Goal: Task Accomplishment & Management: Manage account settings

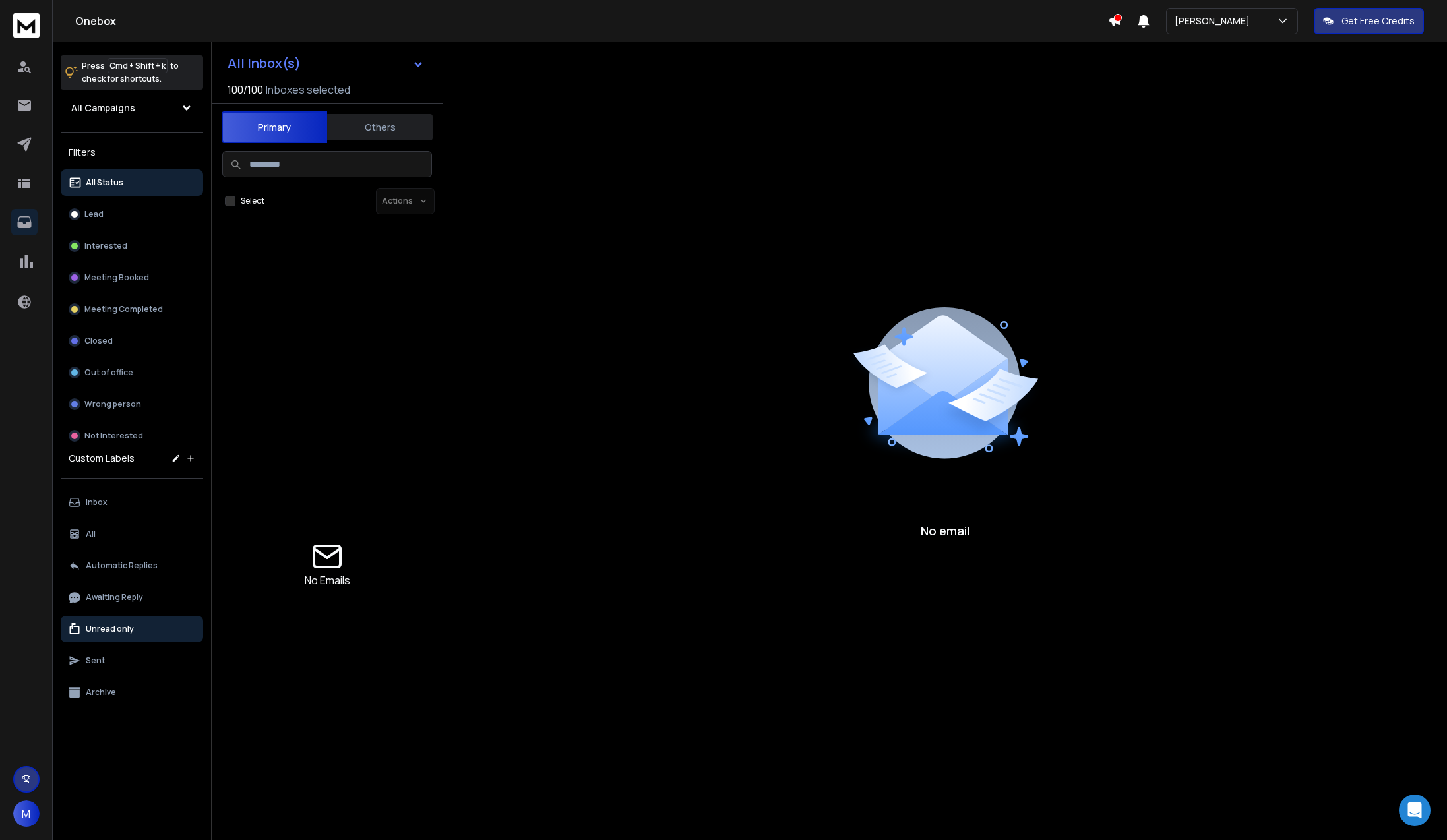
click at [125, 635] on p "Unread only" at bounding box center [109, 629] width 48 height 11
click at [316, 119] on div "All Inbox(s) 100 / 100 Inboxes selected Primary Others Select Actions No Emails" at bounding box center [327, 462] width 231 height 840
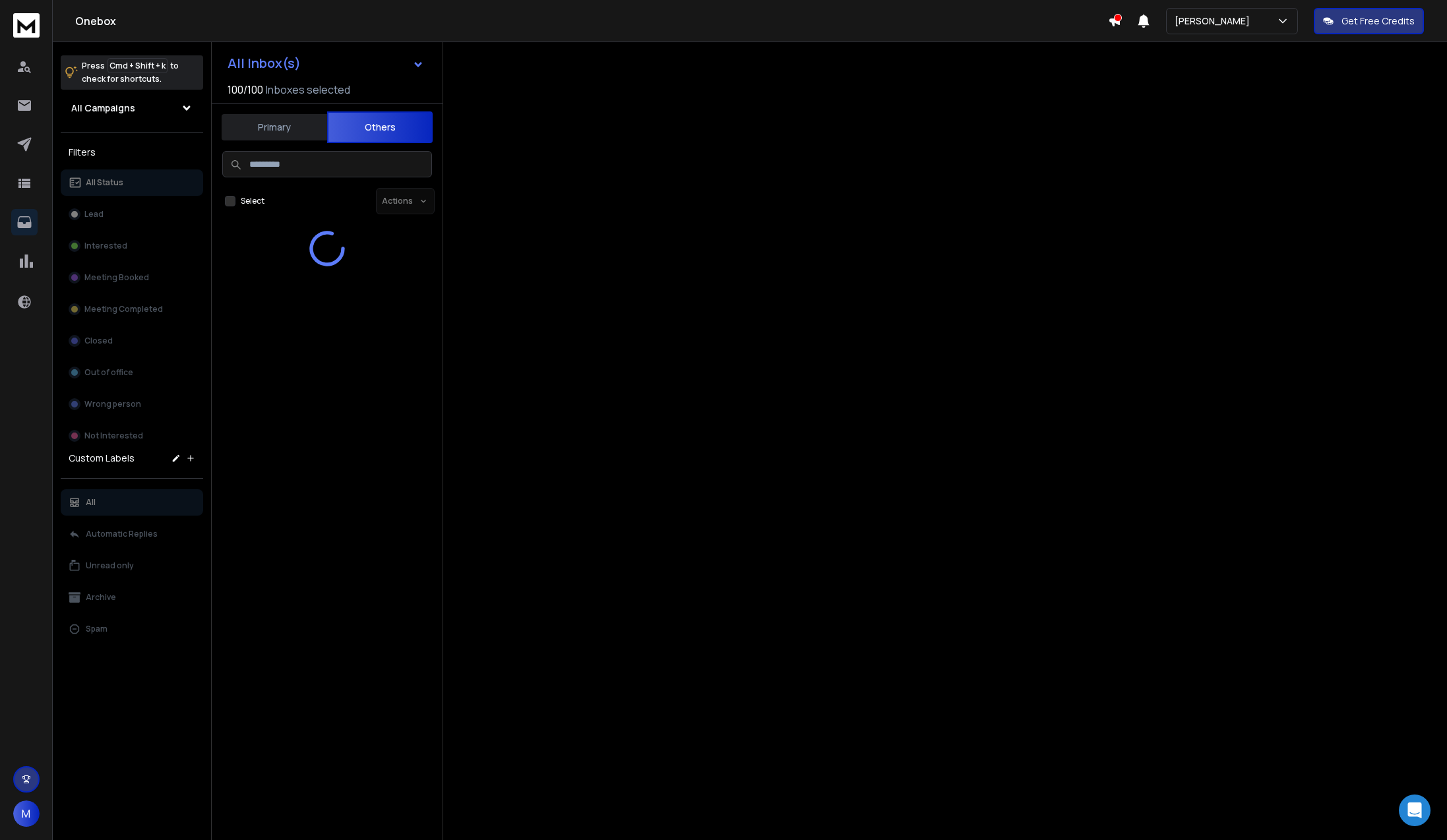
click at [413, 143] on button "Others" at bounding box center [380, 127] width 105 height 31
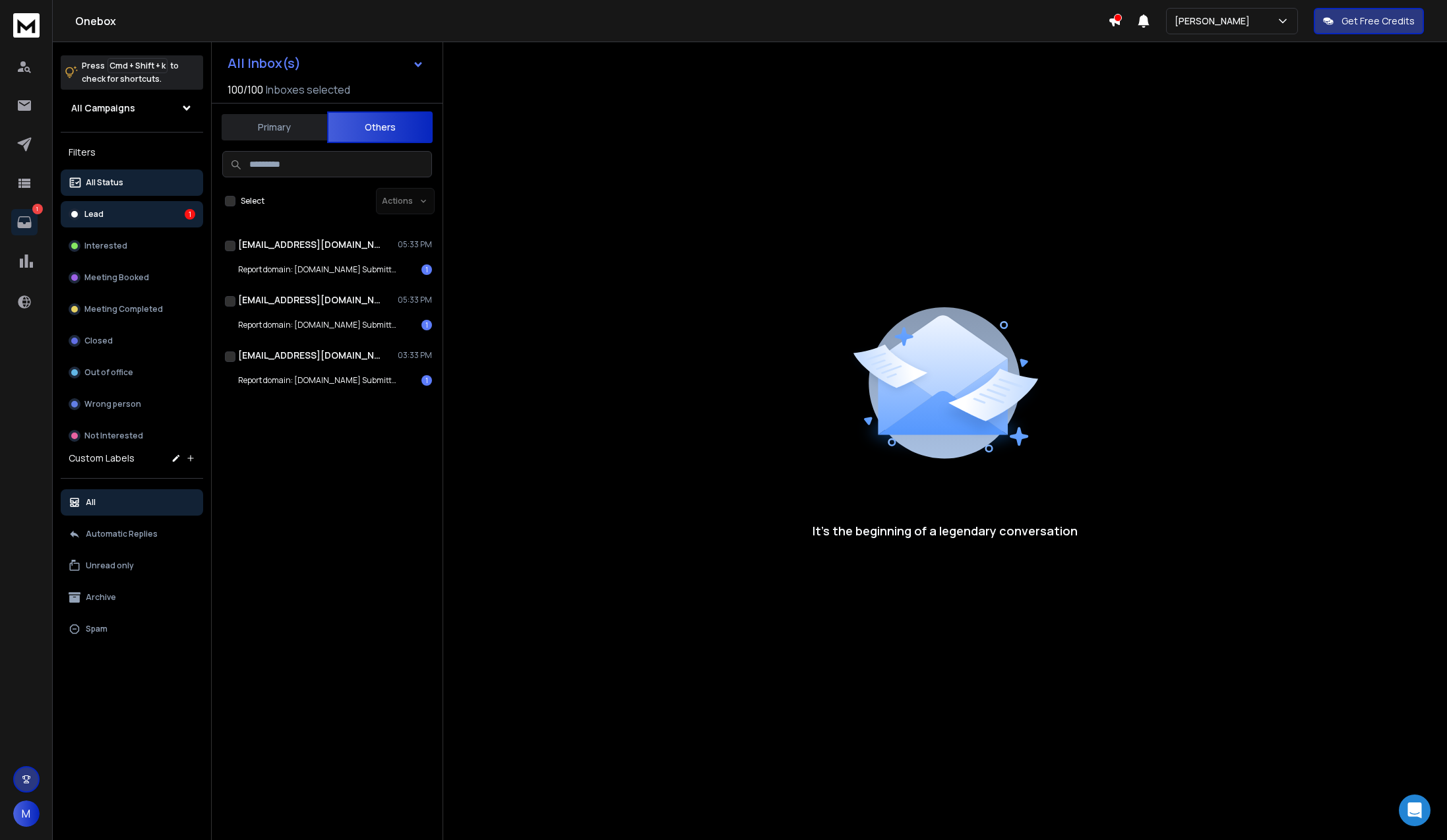
click at [103, 220] on p "Lead" at bounding box center [93, 214] width 19 height 11
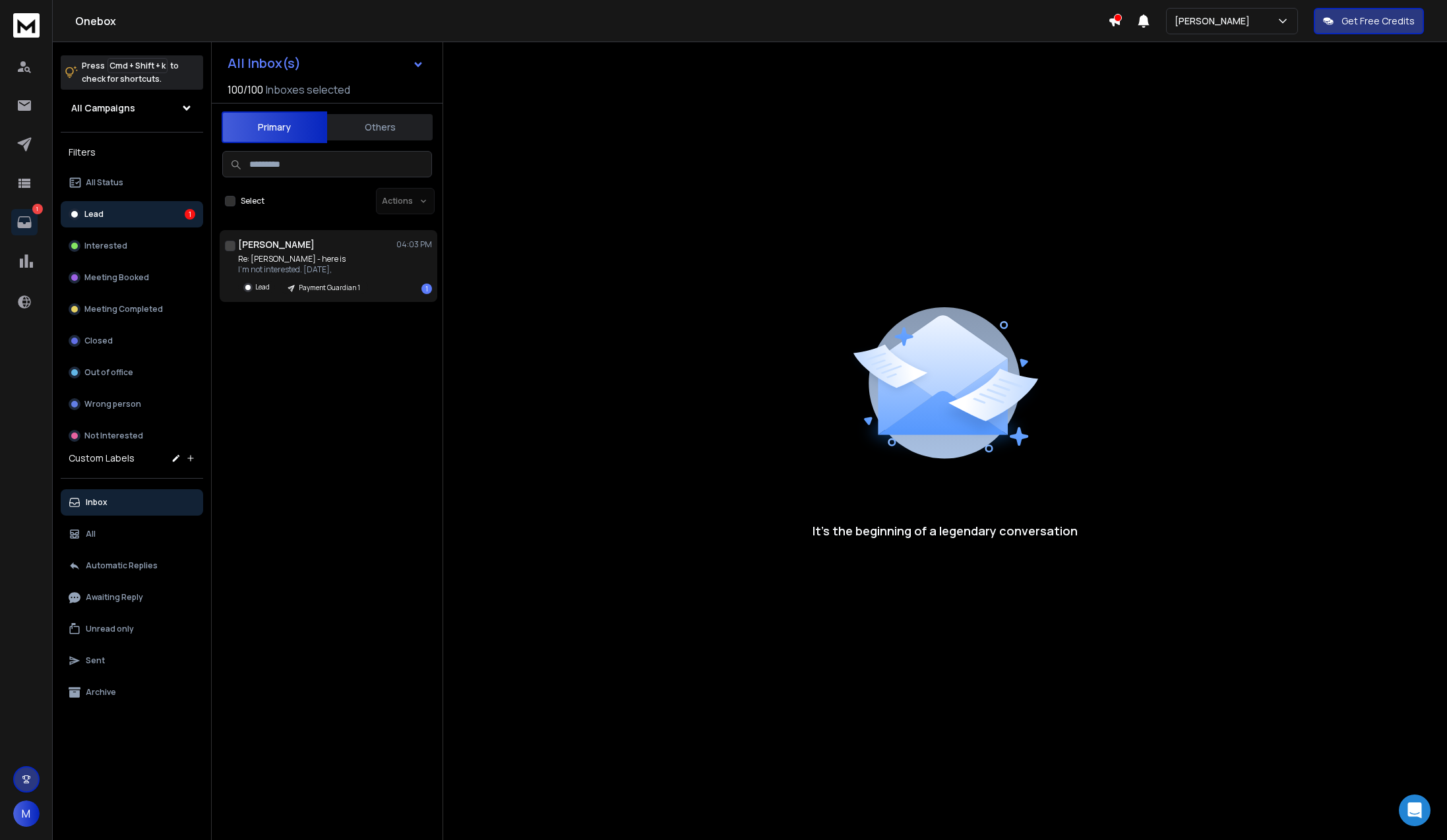
click at [368, 264] on p "Re: [PERSON_NAME] - here is" at bounding box center [303, 259] width 130 height 11
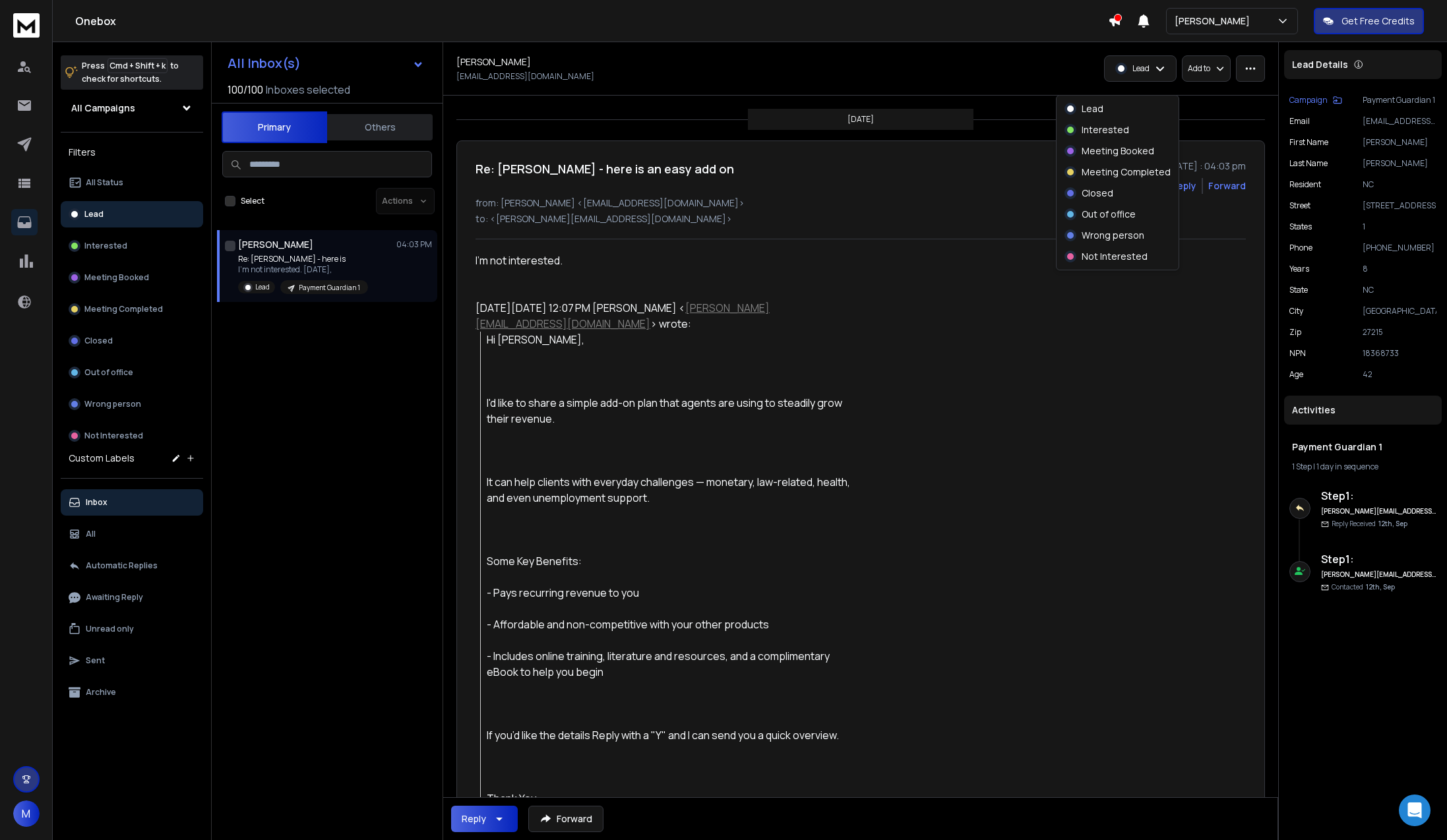
click at [1155, 74] on icon at bounding box center [1160, 69] width 11 height 11
click at [1115, 263] on p "Not Interested" at bounding box center [1115, 257] width 66 height 13
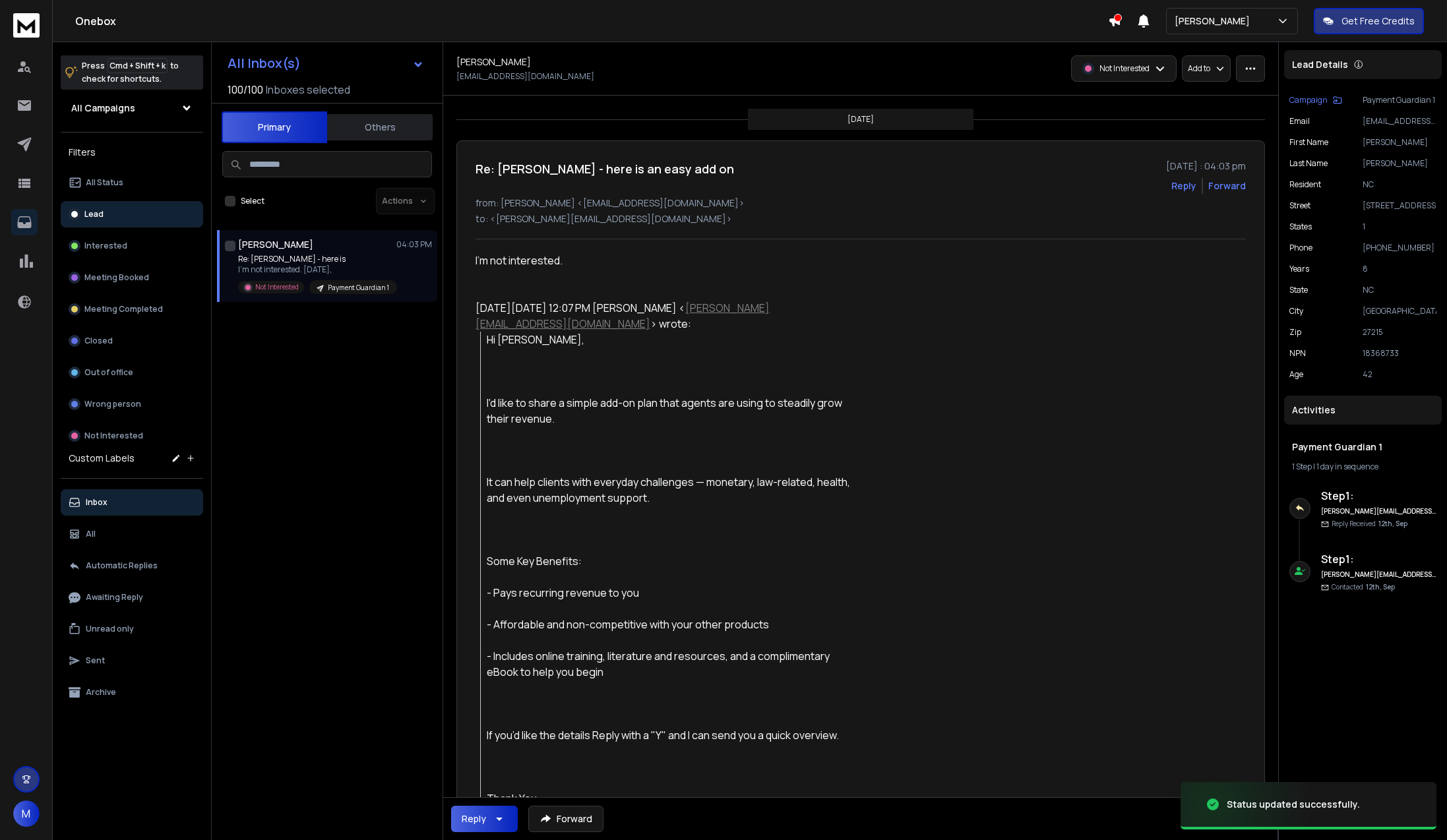
click at [432, 141] on button "Others" at bounding box center [380, 127] width 105 height 29
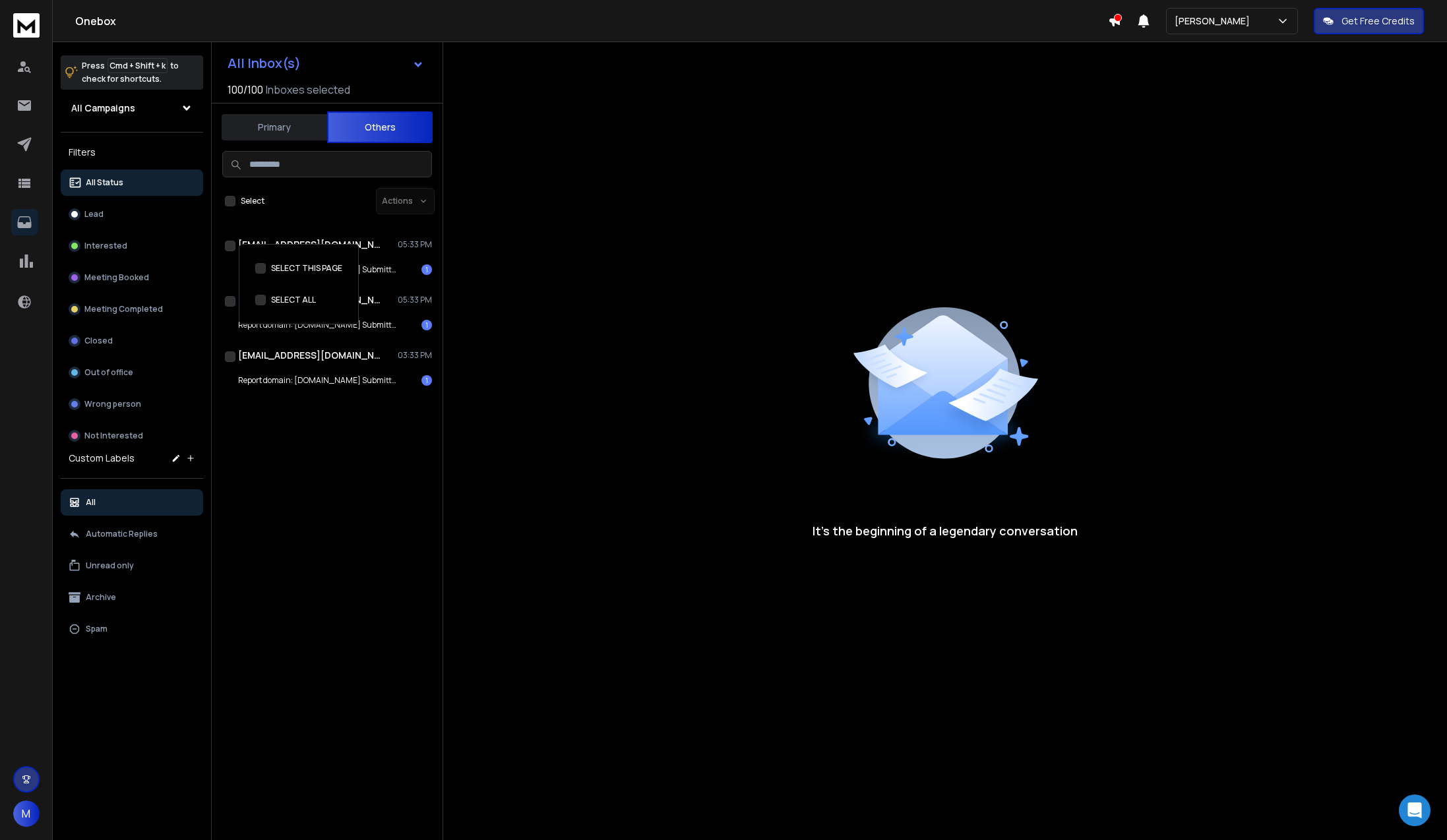
click at [266, 270] on button "SELECT THIS PAGE" at bounding box center [260, 268] width 11 height 11
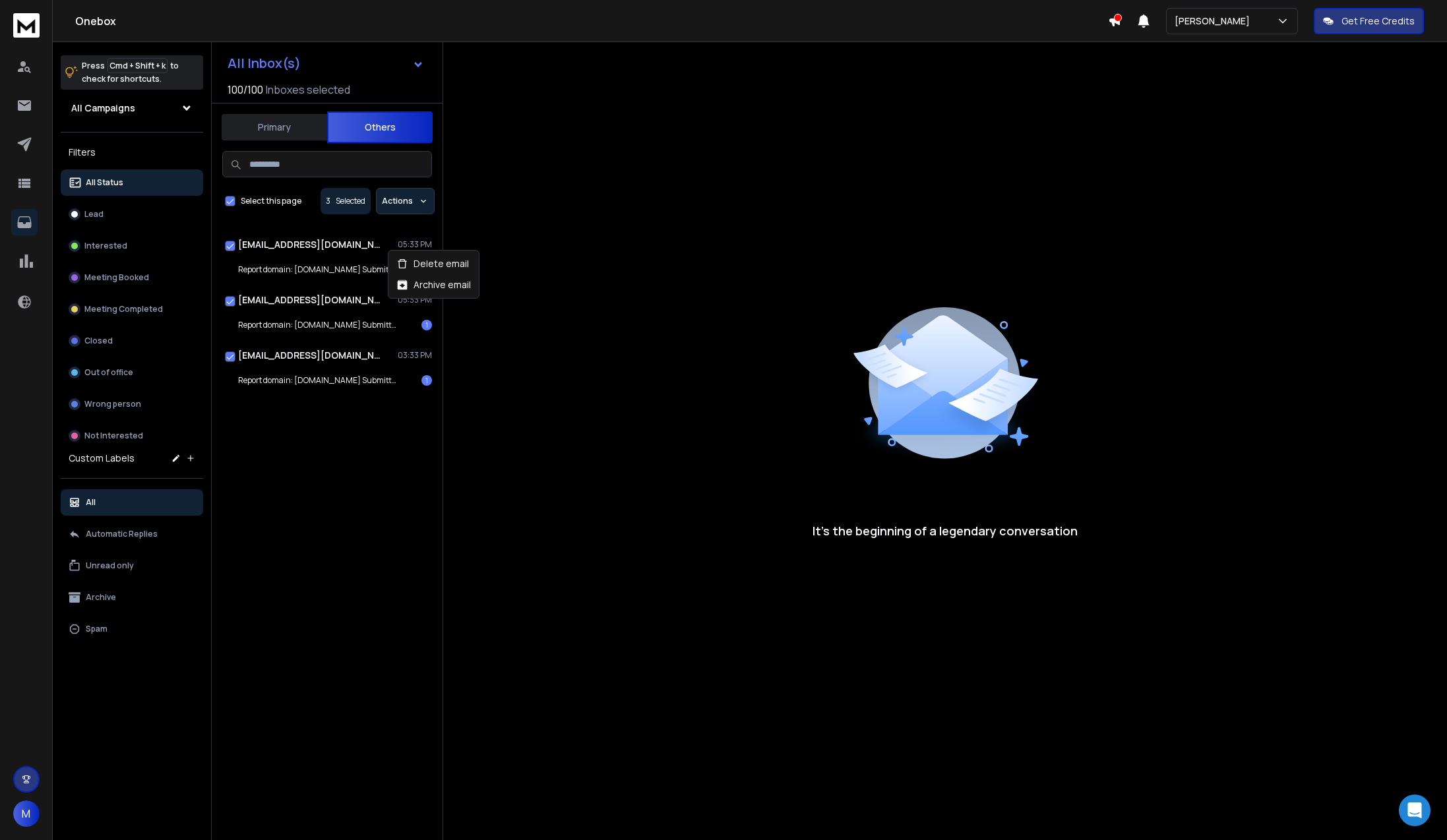
click at [413, 206] on p "Actions" at bounding box center [397, 201] width 31 height 11
click at [455, 270] on div "Delete email" at bounding box center [432, 264] width 73 height 13
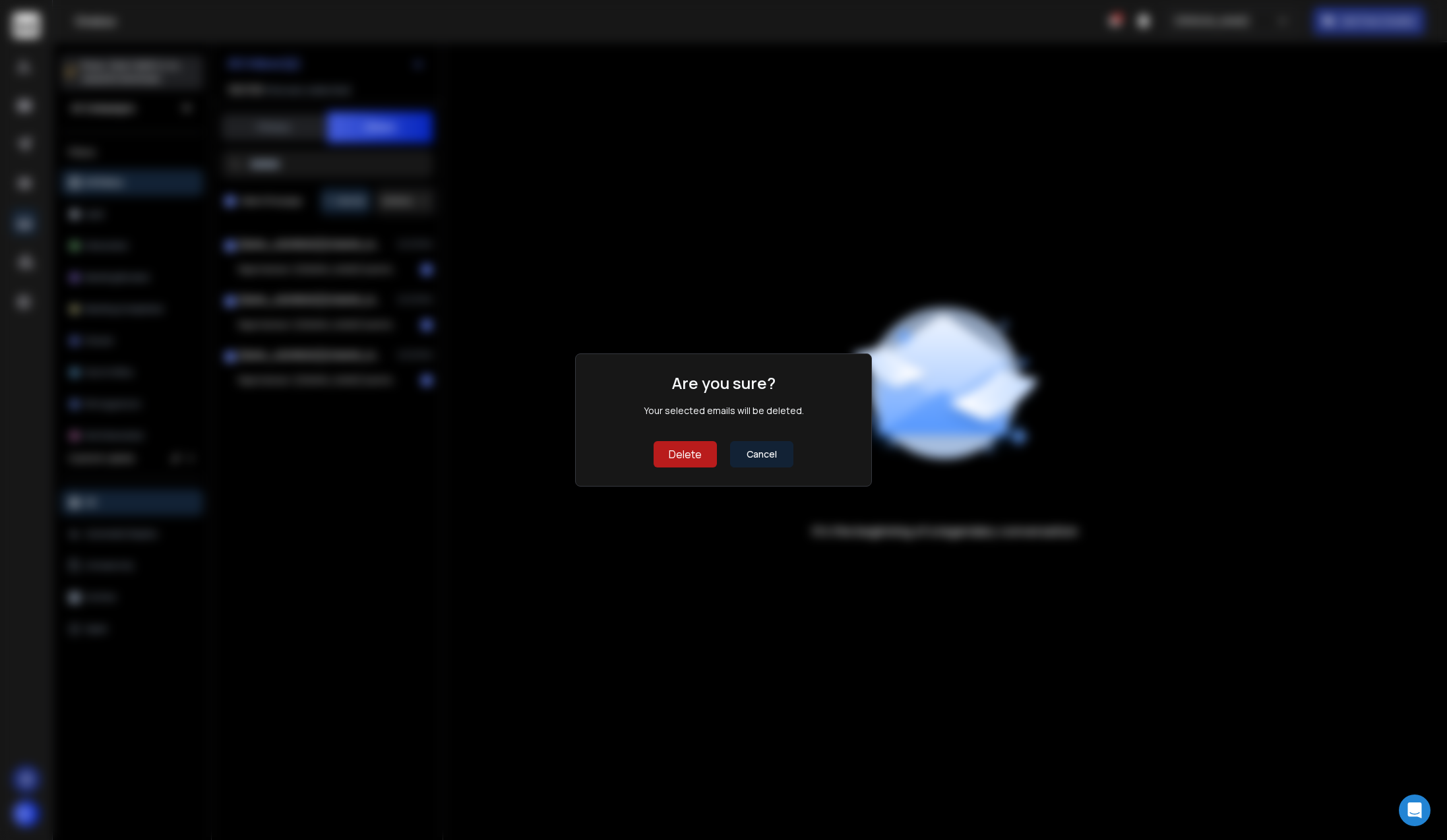
click at [679, 452] on button "Delete" at bounding box center [685, 454] width 63 height 27
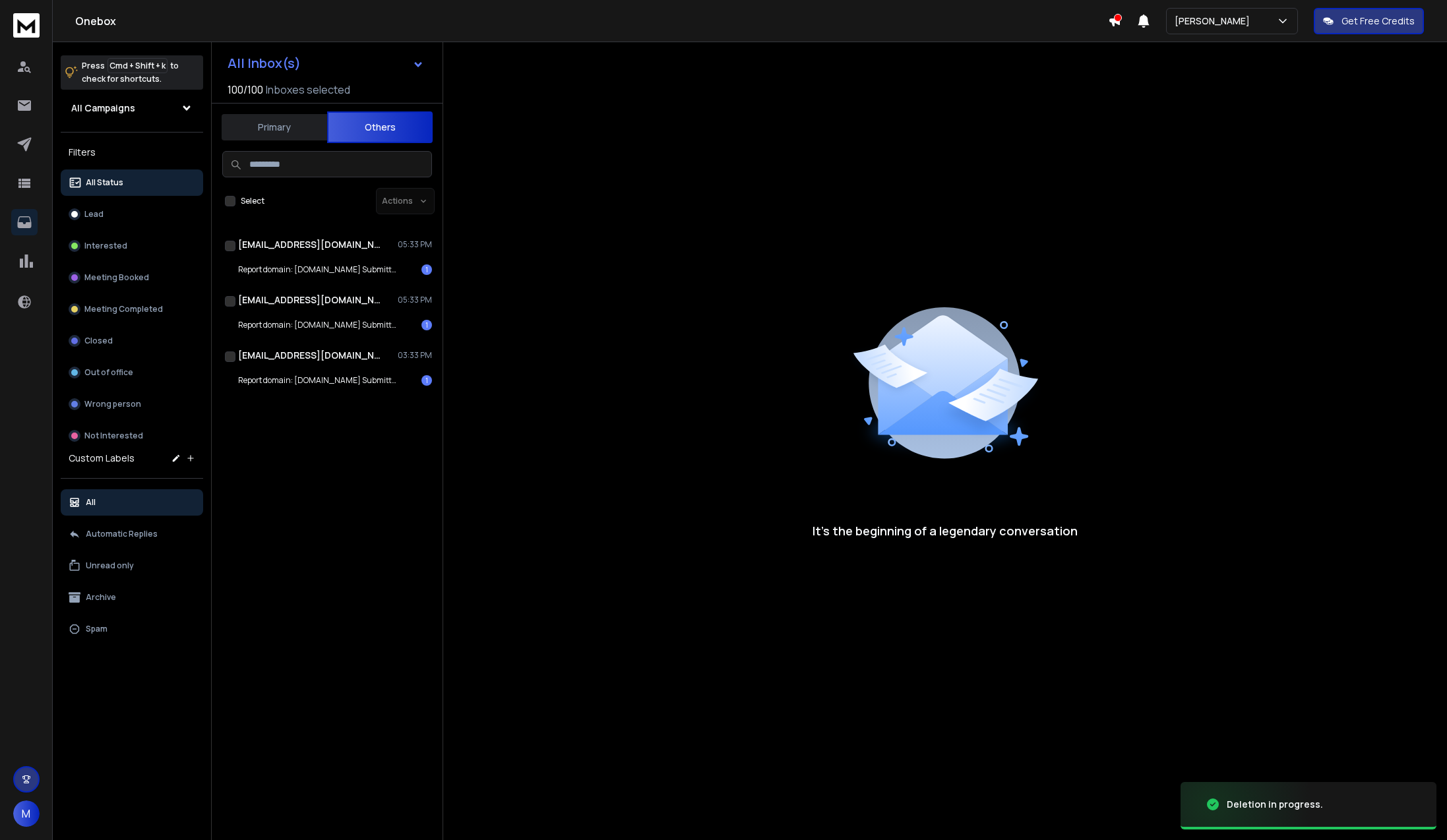
click at [327, 141] on button "Primary" at bounding box center [274, 127] width 105 height 29
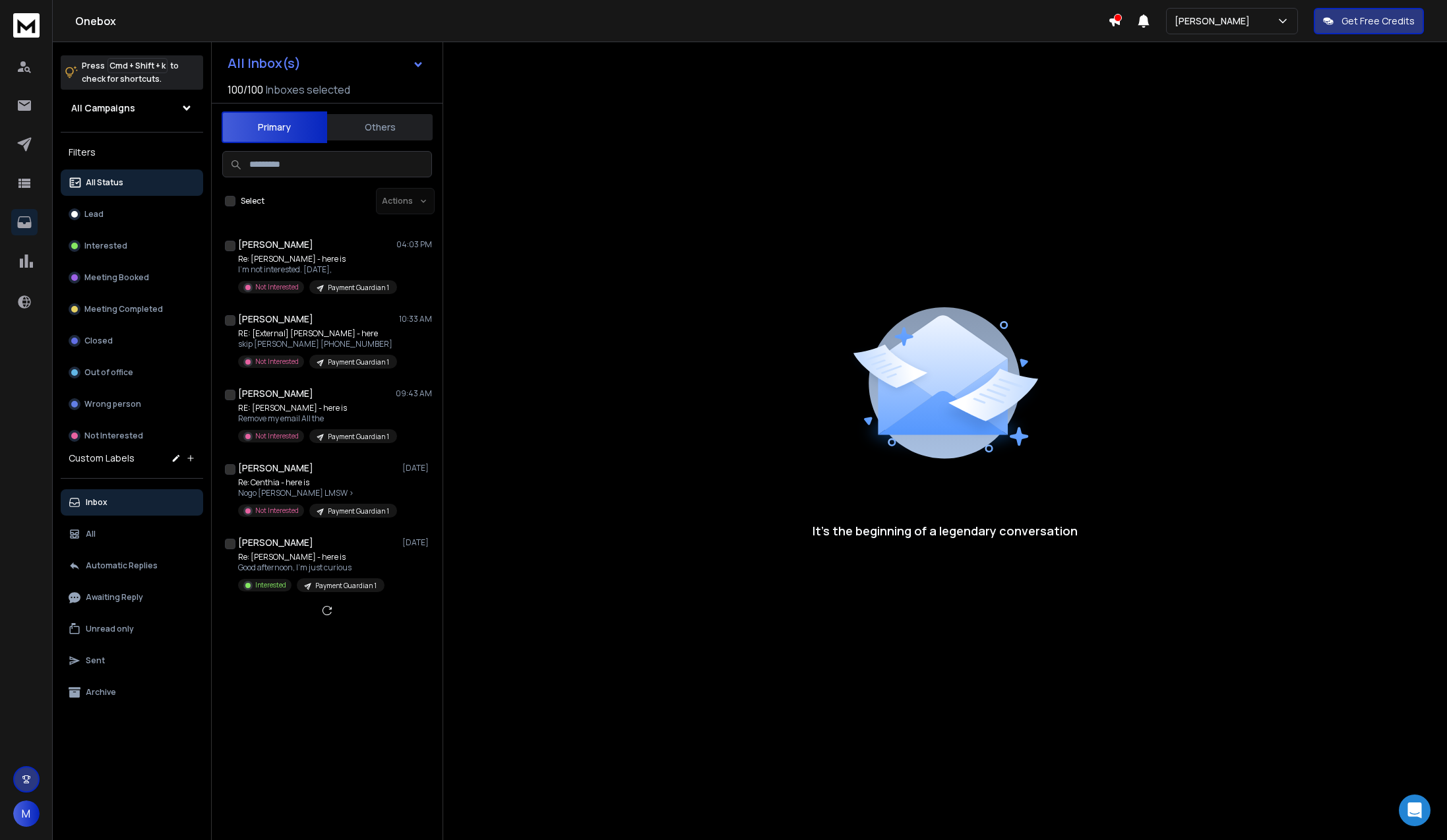
click at [411, 141] on button "Others" at bounding box center [380, 127] width 105 height 29
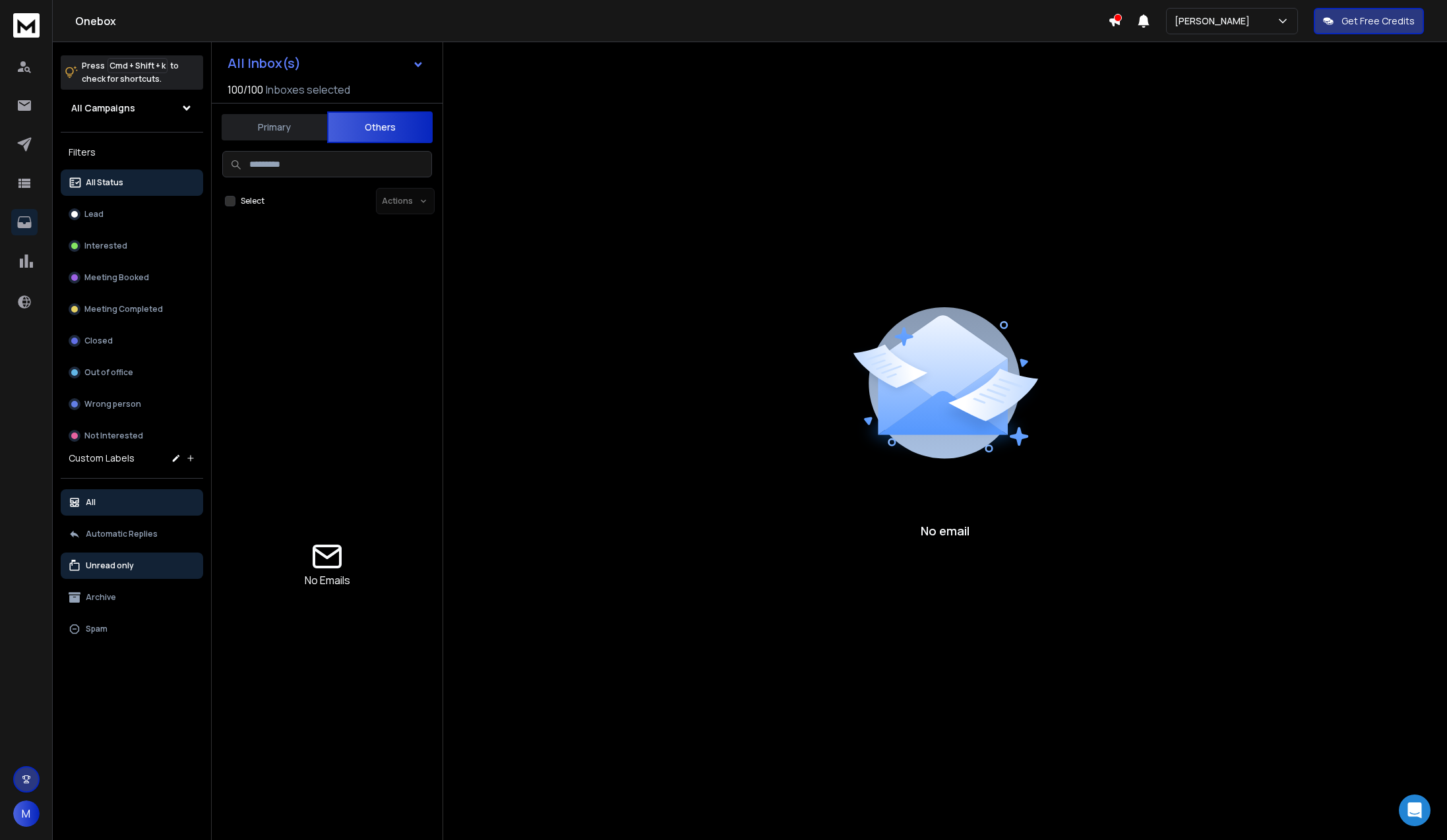
click at [128, 571] on p "Unread only" at bounding box center [109, 566] width 48 height 11
click at [154, 195] on button "All Status" at bounding box center [131, 183] width 142 height 27
click at [113, 516] on button "All" at bounding box center [131, 502] width 142 height 27
